Goal: Task Accomplishment & Management: Use online tool/utility

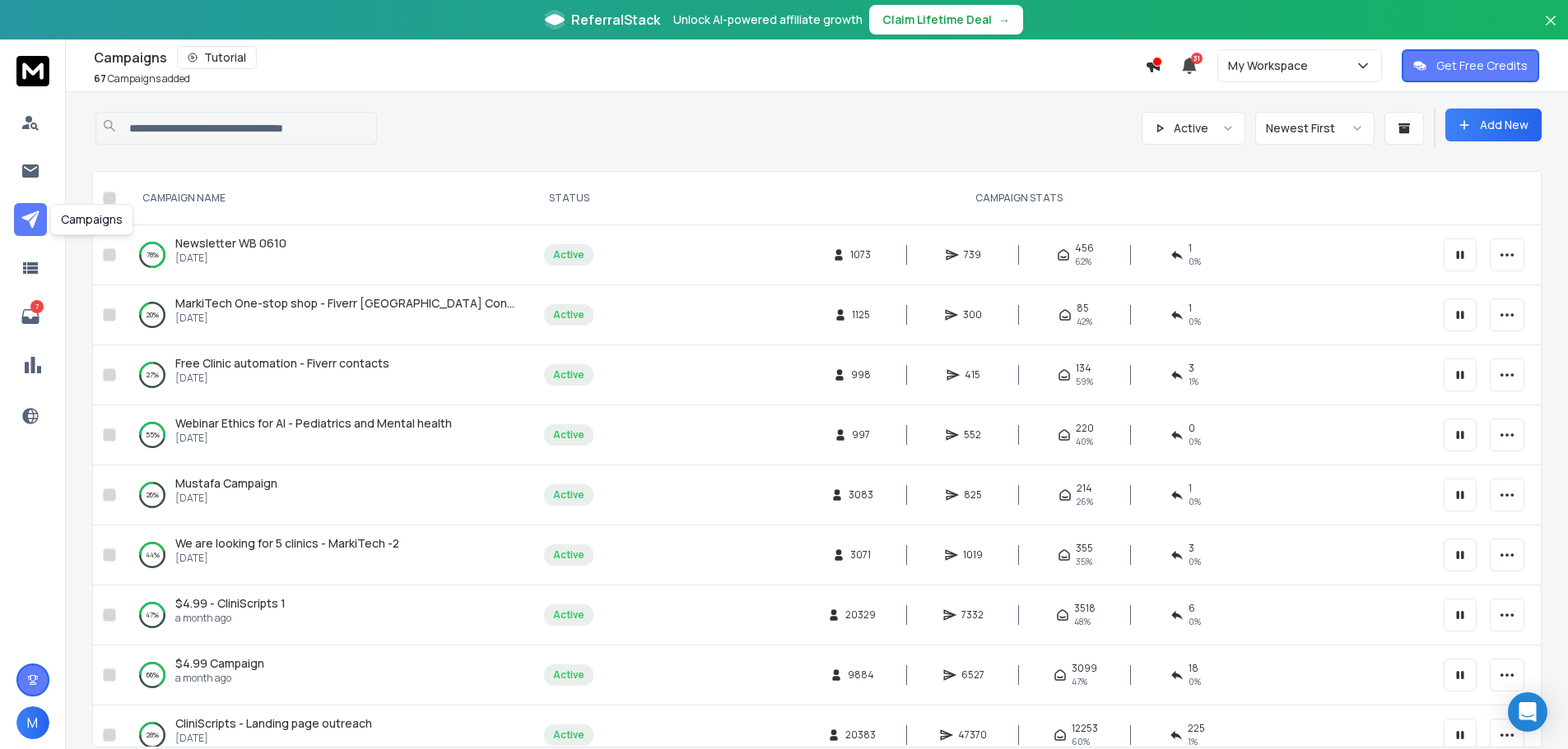
click at [18, 221] on link at bounding box center [30, 219] width 33 height 33
click at [42, 320] on link "7" at bounding box center [30, 316] width 33 height 33
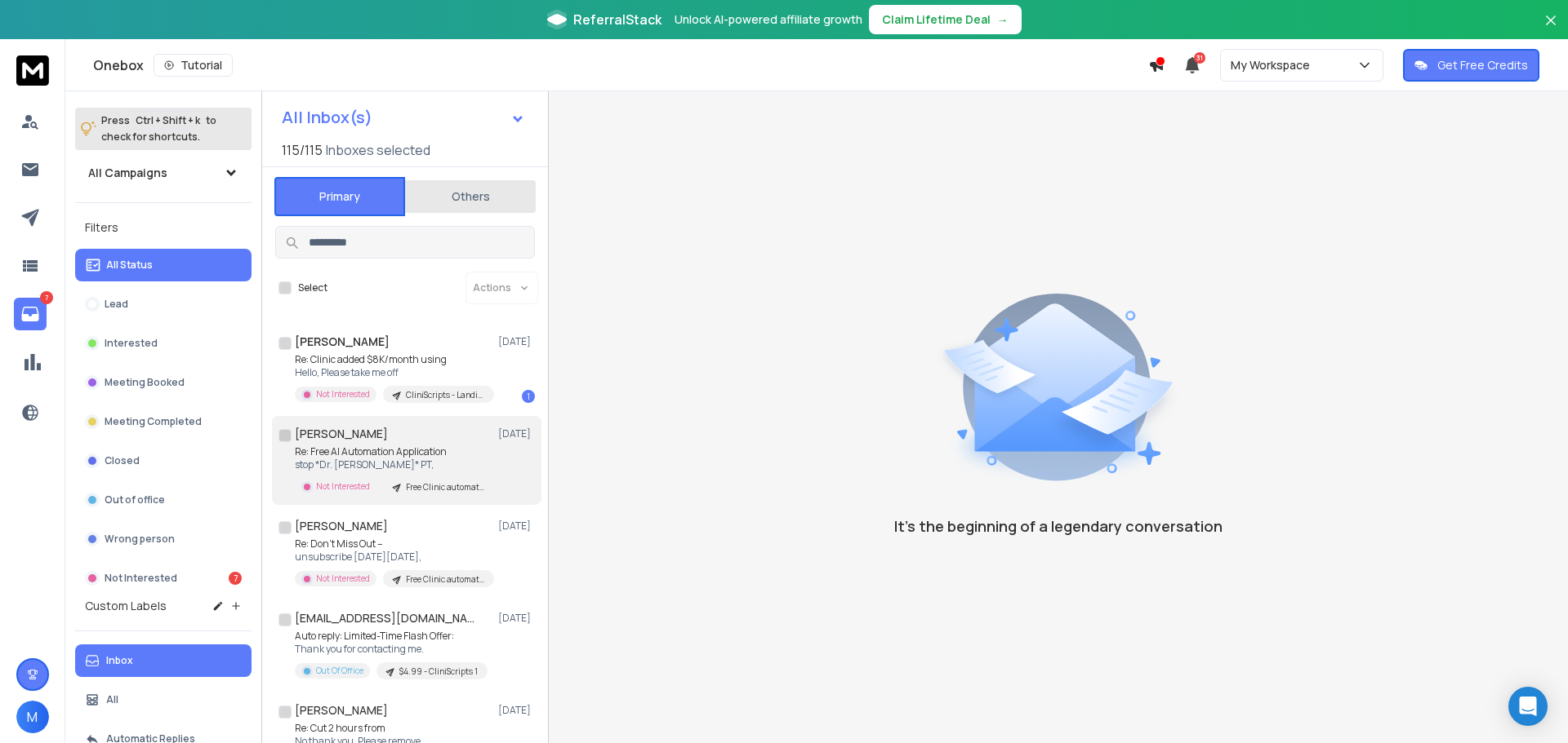
click at [403, 460] on p "stop *Dr. Jack Wong* PT," at bounding box center [393, 465] width 196 height 13
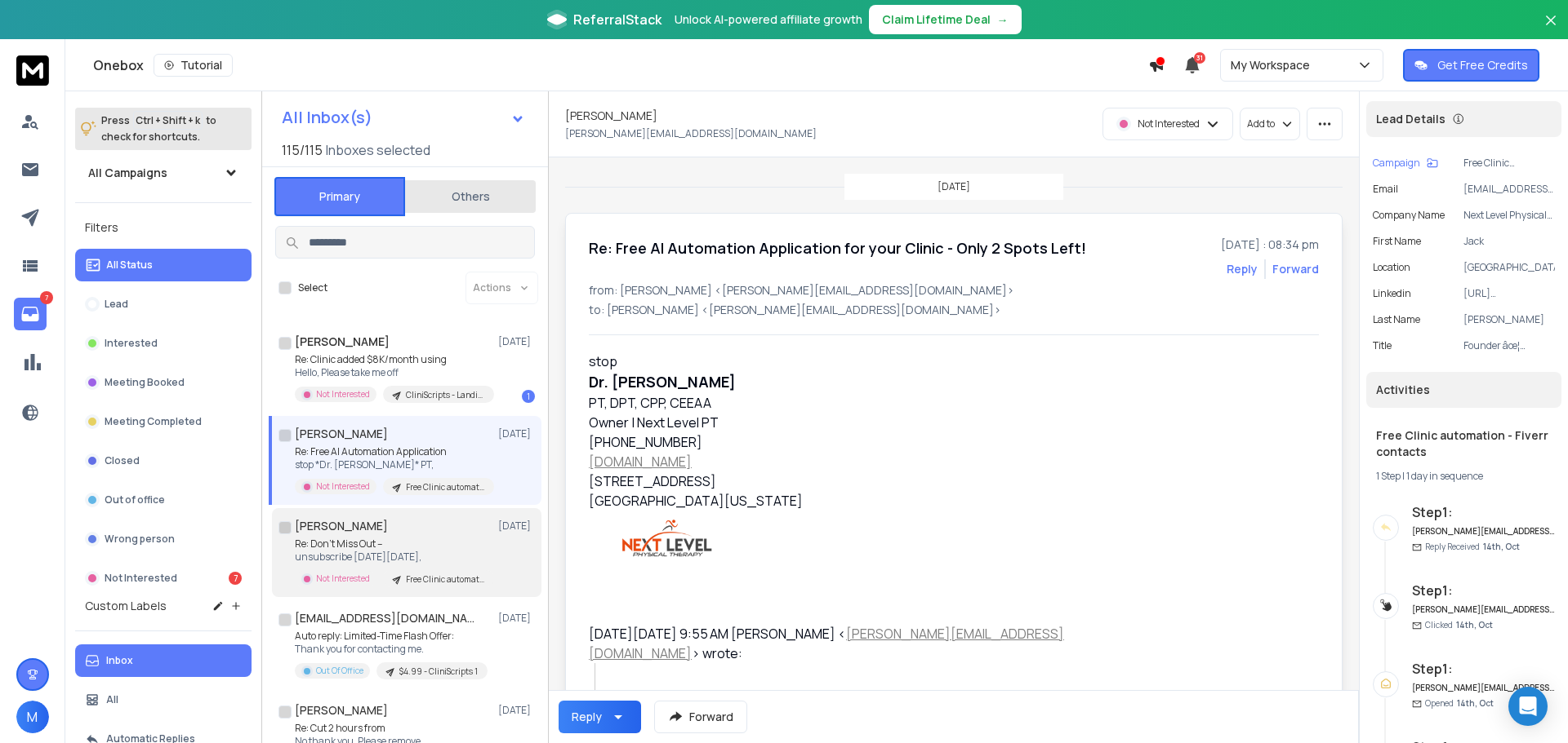
click at [420, 554] on p "unsubscribe On Mon, Oct 13," at bounding box center [393, 557] width 196 height 13
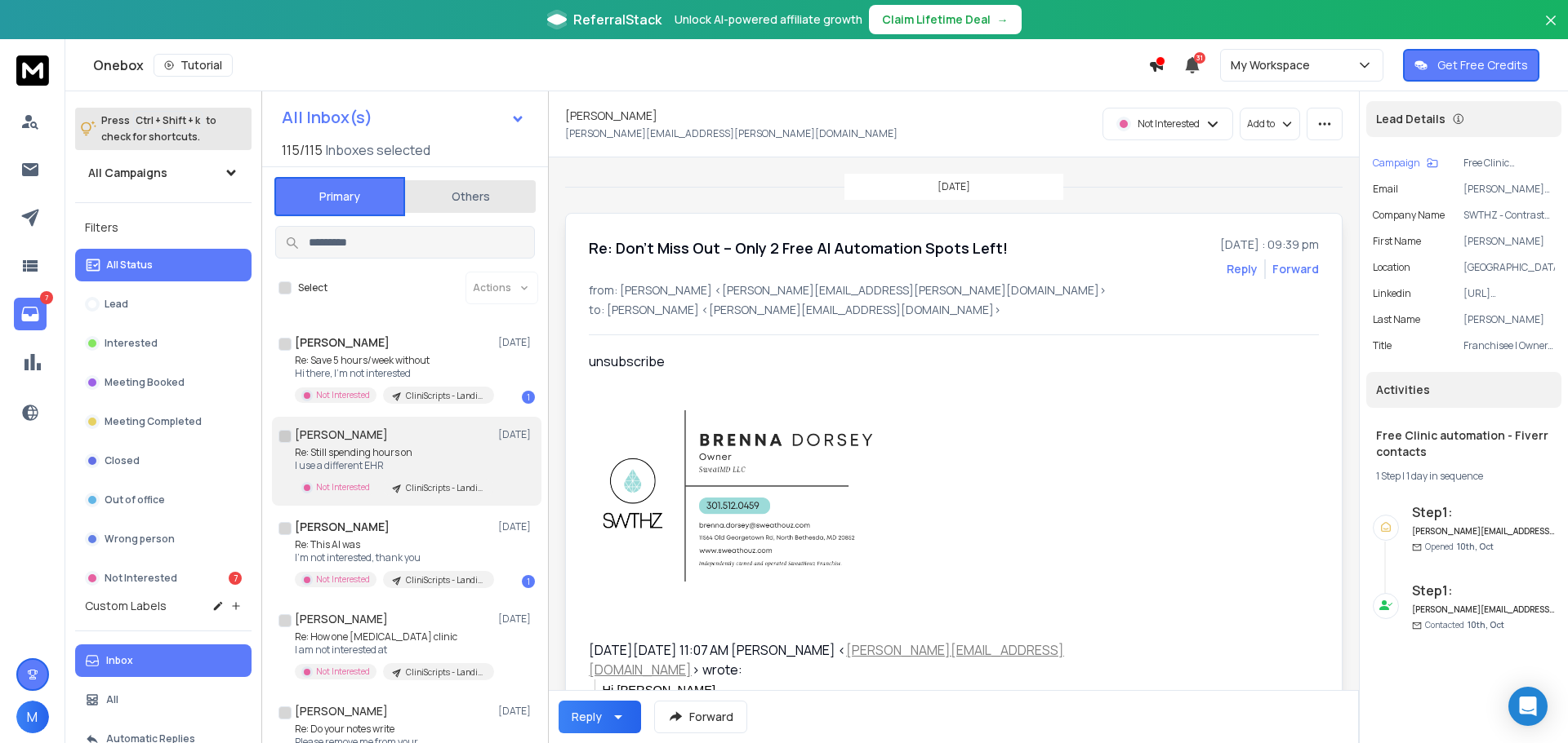
scroll to position [2122, 0]
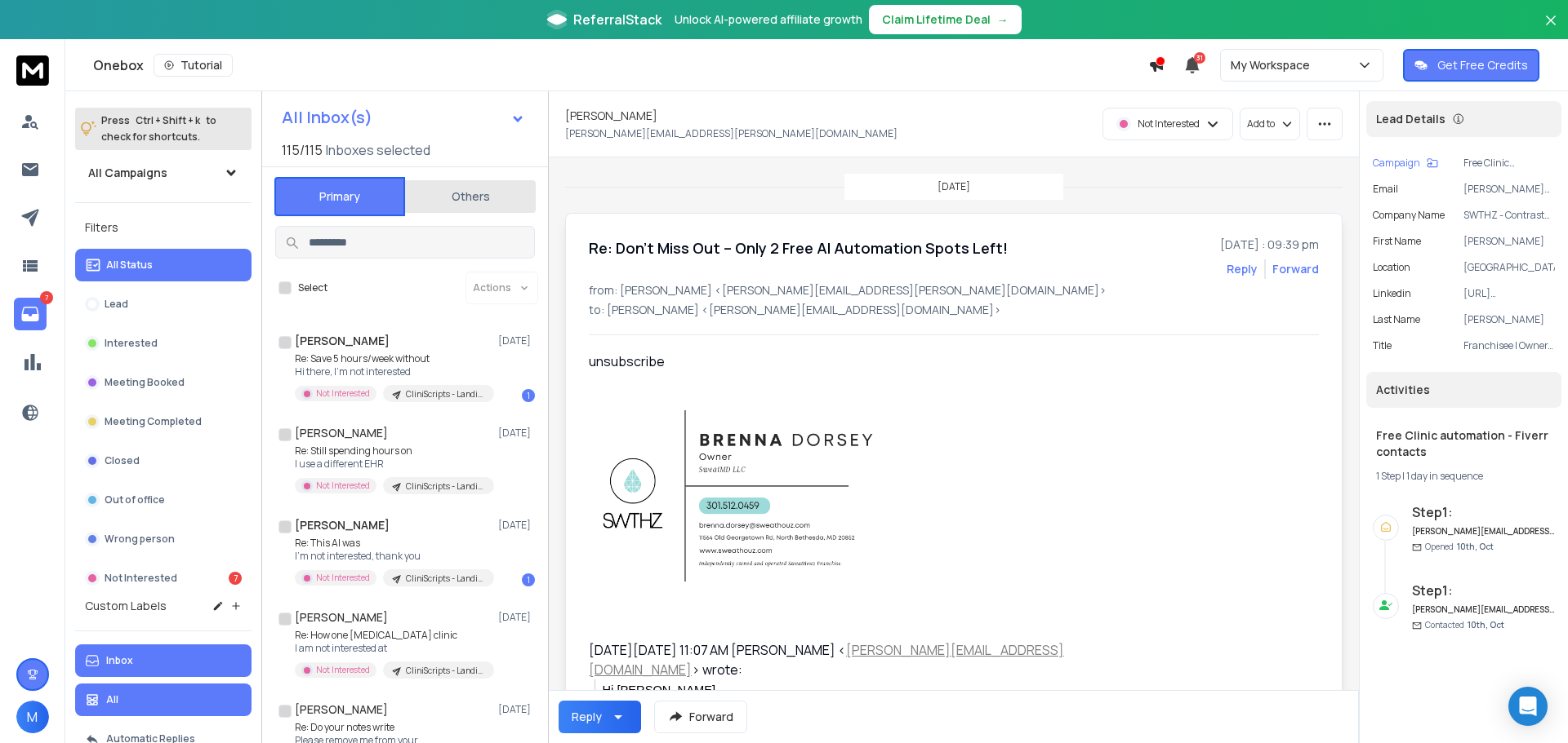
click at [128, 685] on button "All" at bounding box center [162, 700] width 177 height 33
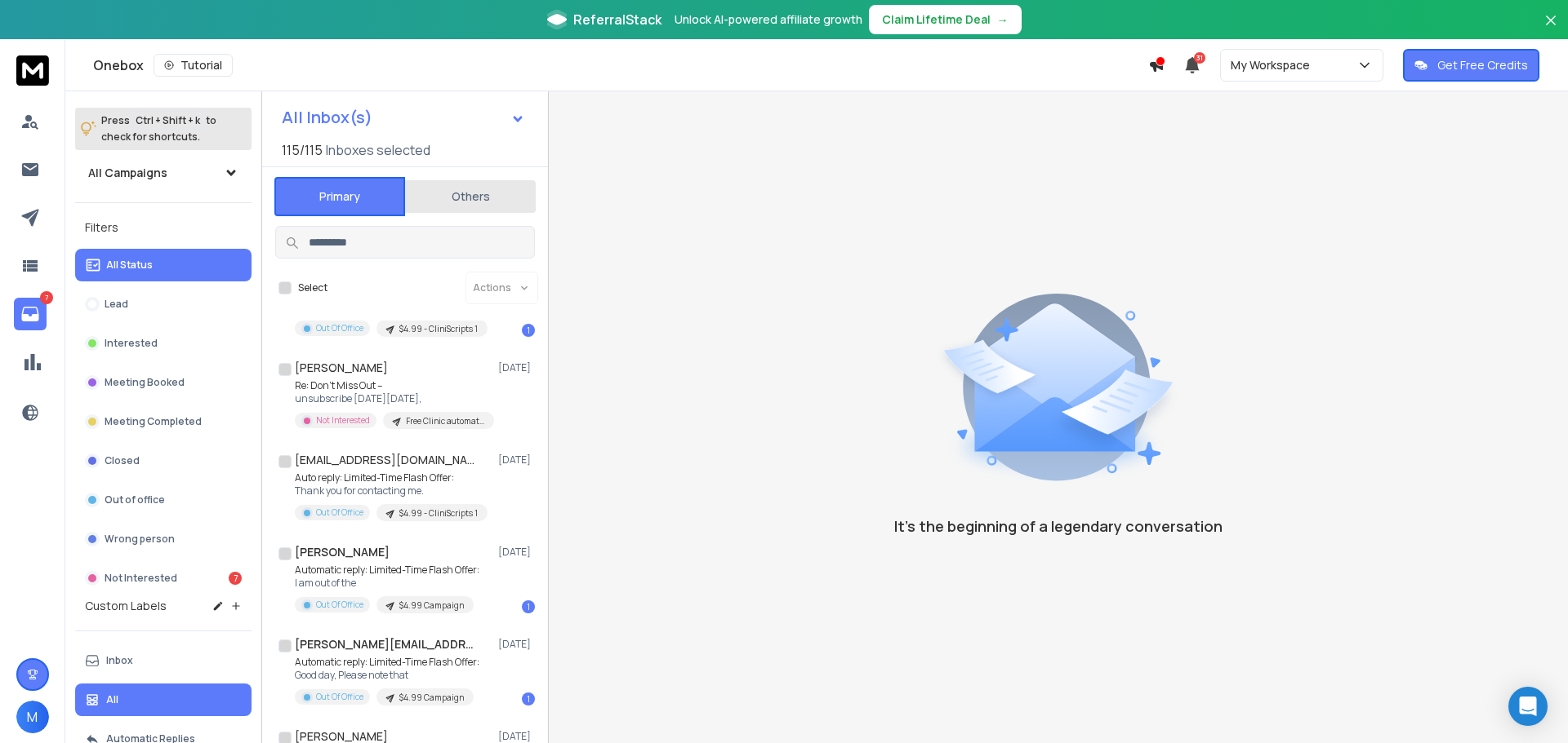
scroll to position [816, 0]
